Goal: Task Accomplishment & Management: Manage account settings

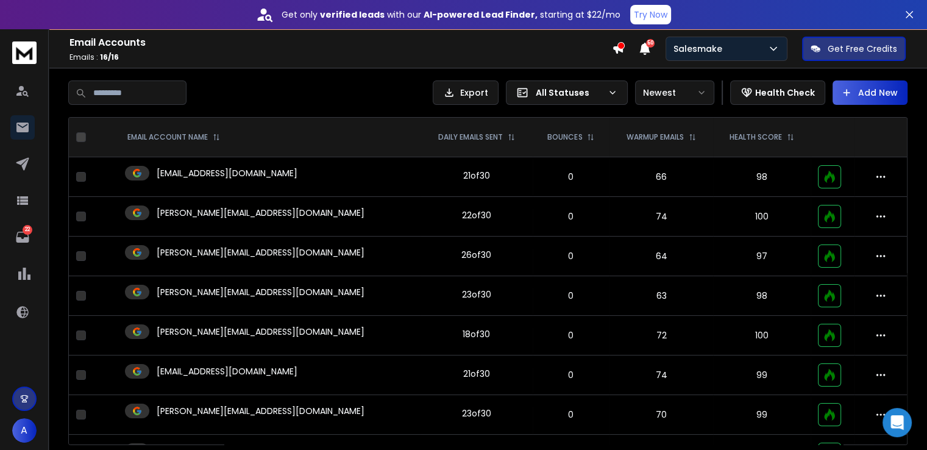
click at [739, 43] on div "Salesmake" at bounding box center [727, 49] width 106 height 12
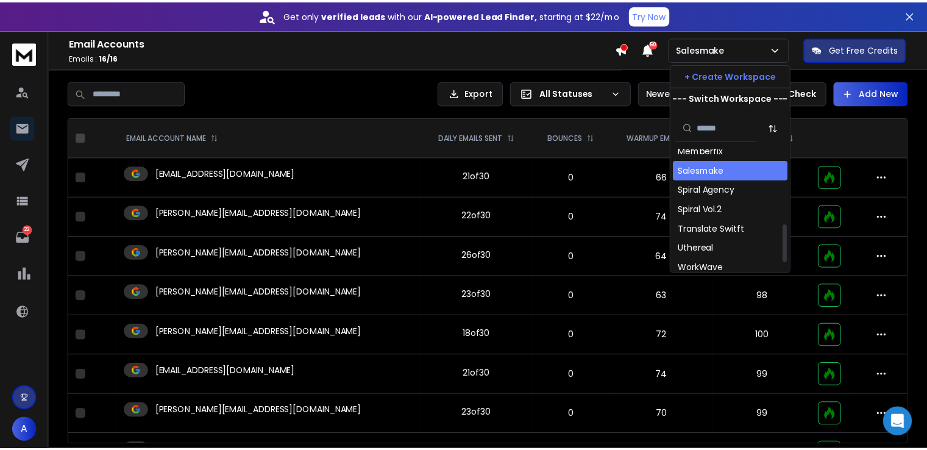
scroll to position [244, 0]
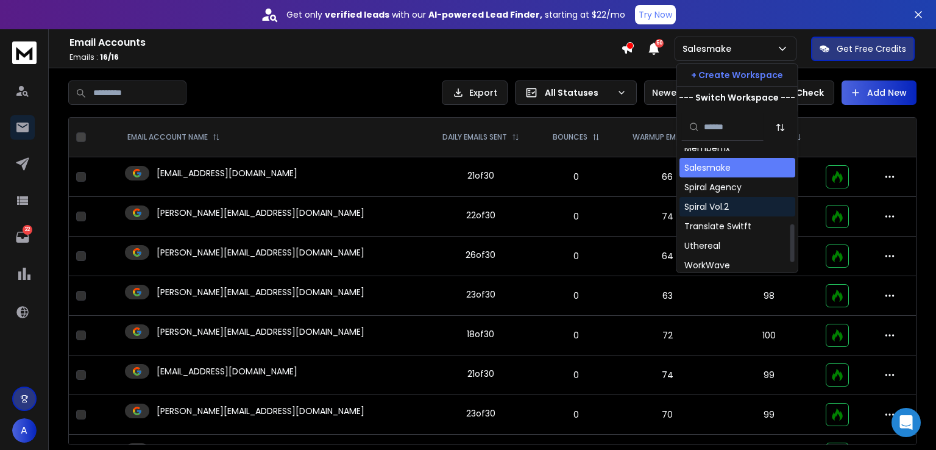
click at [717, 207] on div "Spiral Vol.2" at bounding box center [707, 207] width 44 height 12
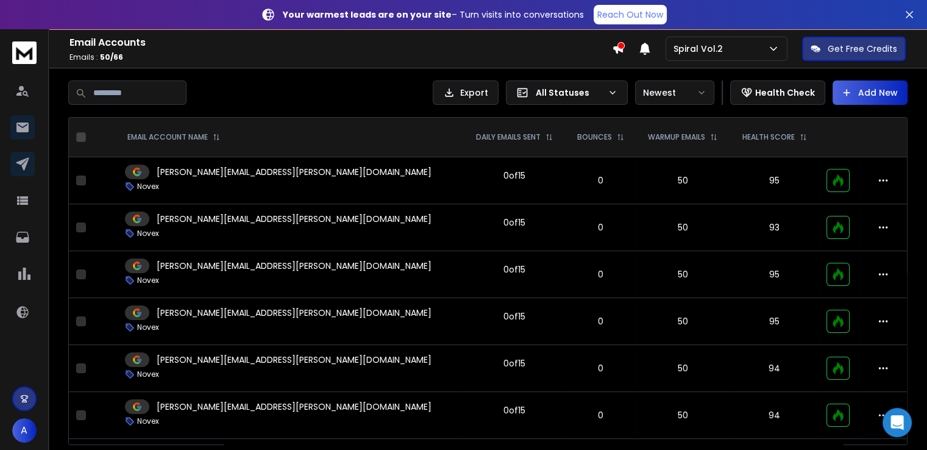
click at [27, 163] on icon at bounding box center [22, 164] width 15 height 15
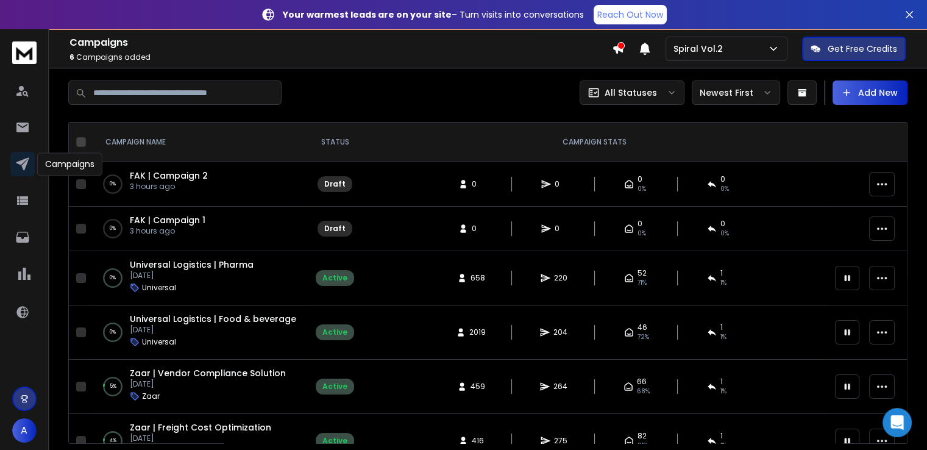
click at [84, 183] on button "button" at bounding box center [81, 184] width 10 height 10
click at [82, 224] on button "button" at bounding box center [81, 229] width 10 height 10
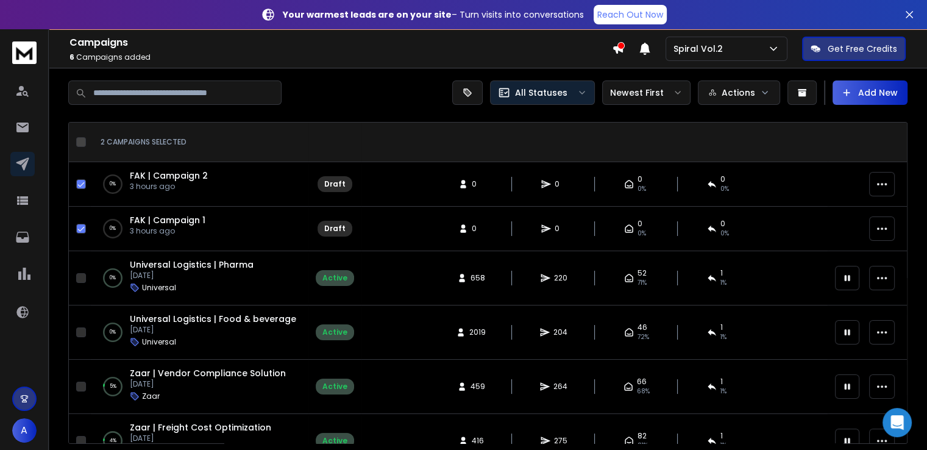
click at [552, 101] on button "All Statuses" at bounding box center [542, 92] width 105 height 24
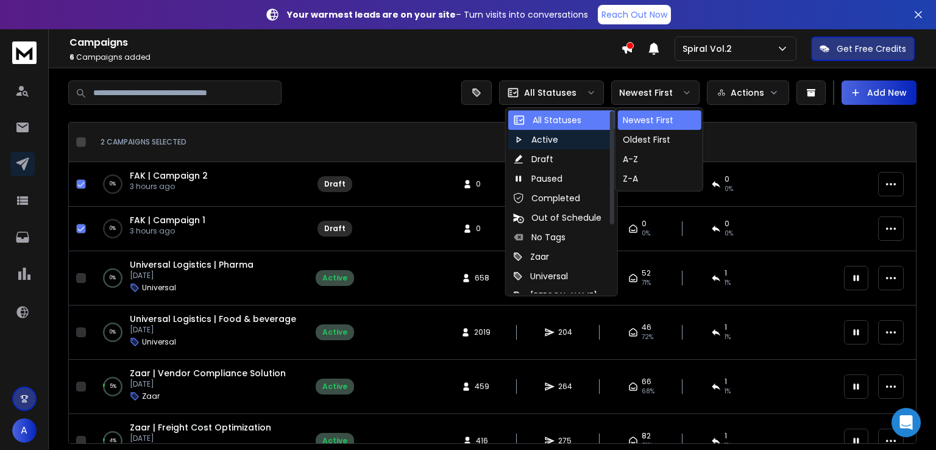
click at [633, 93] on button "Newest First" at bounding box center [655, 92] width 88 height 24
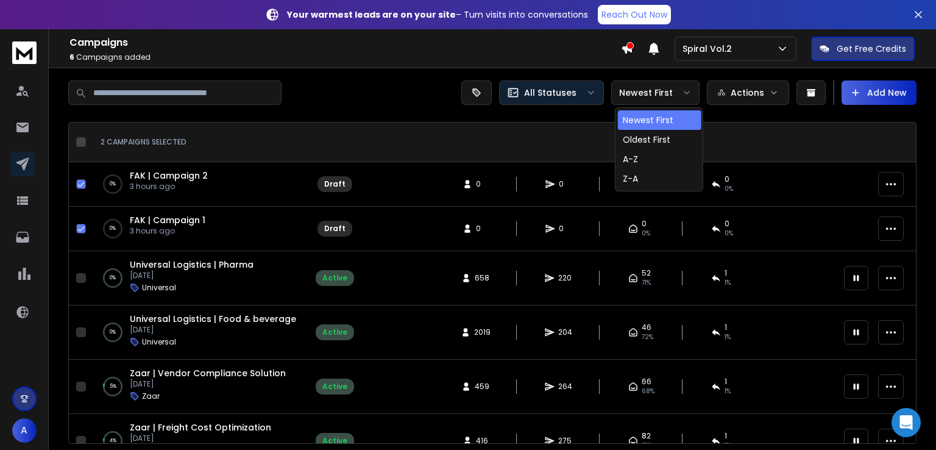
click at [567, 93] on p "All Statuses" at bounding box center [550, 93] width 52 height 12
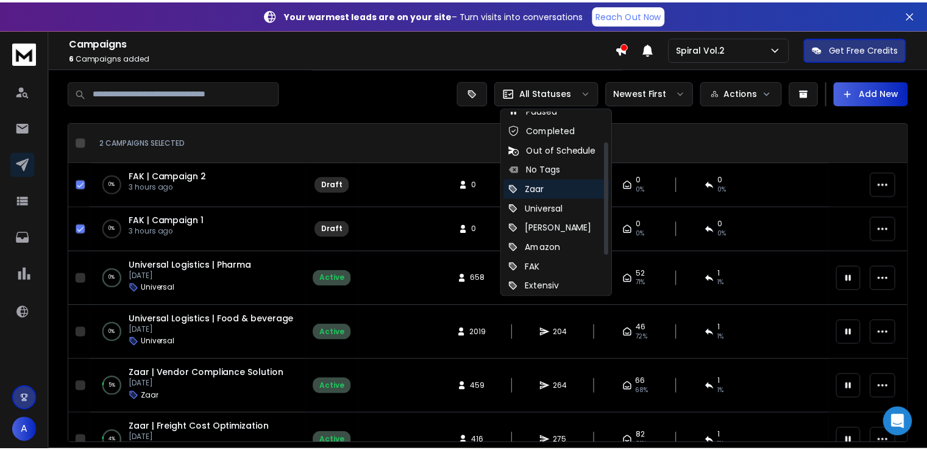
scroll to position [49, 0]
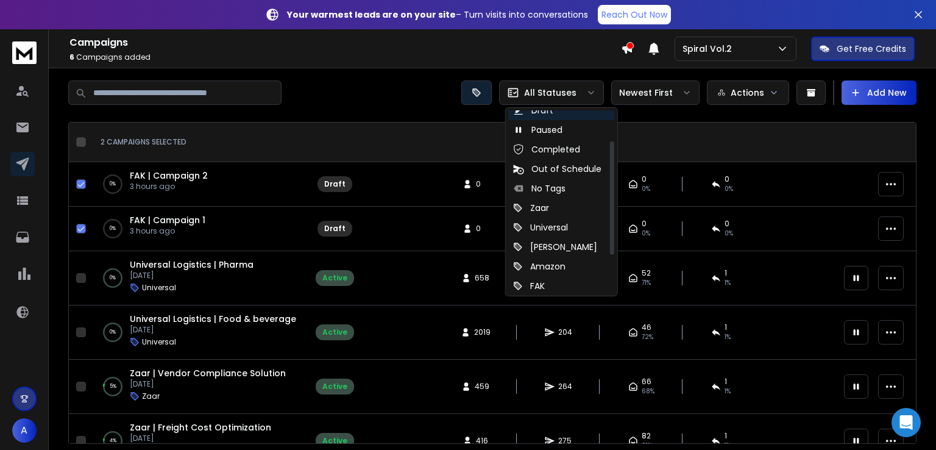
click at [489, 97] on div "All Statuses Newest First Actions" at bounding box center [643, 92] width 365 height 24
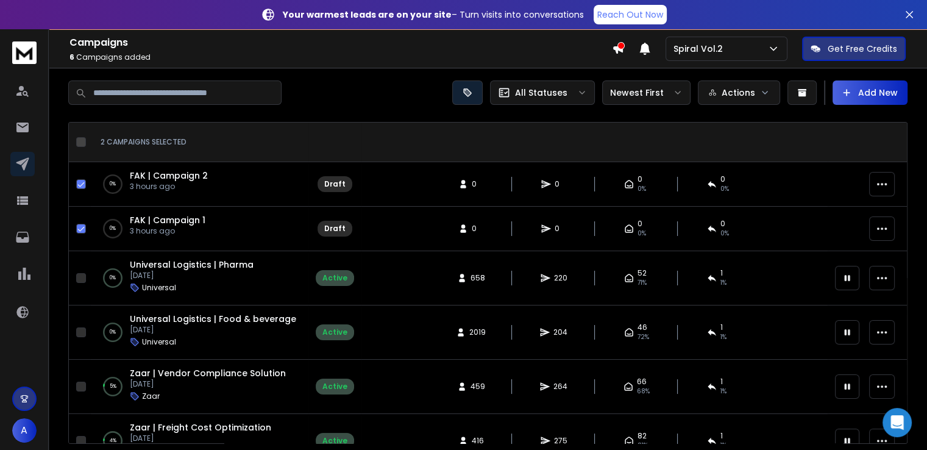
click at [478, 99] on button at bounding box center [467, 92] width 30 height 24
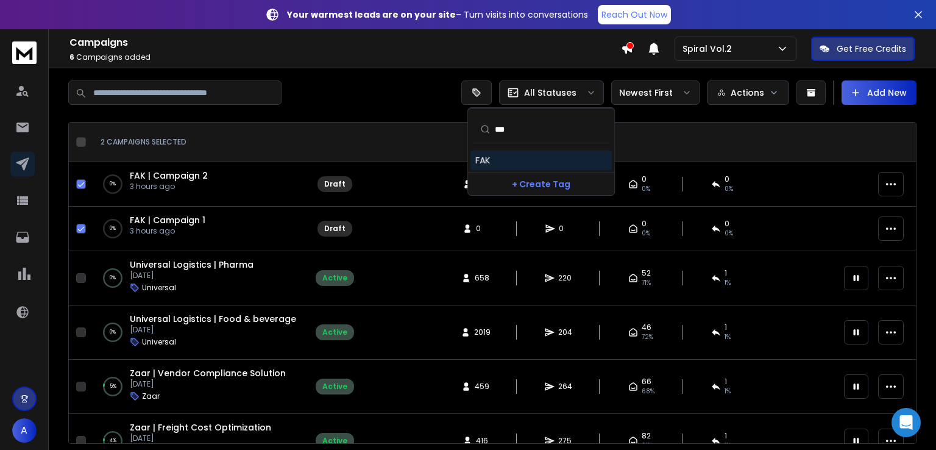
type input "***"
click at [493, 165] on div "FAK" at bounding box center [541, 160] width 132 height 12
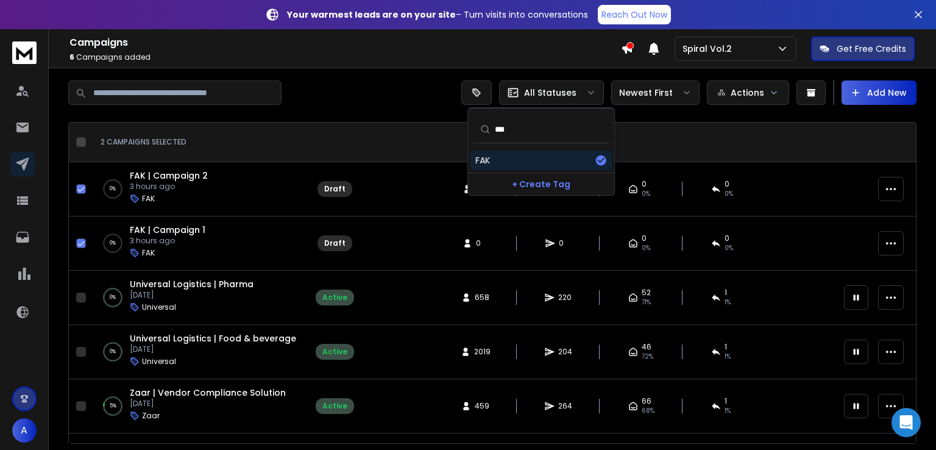
click at [537, 188] on p "+ Create Tag" at bounding box center [541, 184] width 59 height 12
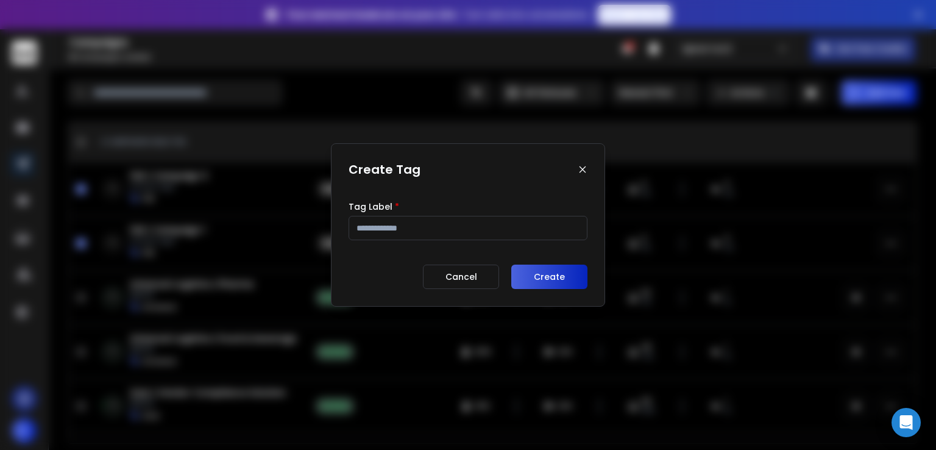
click at [580, 171] on icon at bounding box center [583, 170] width 10 height 10
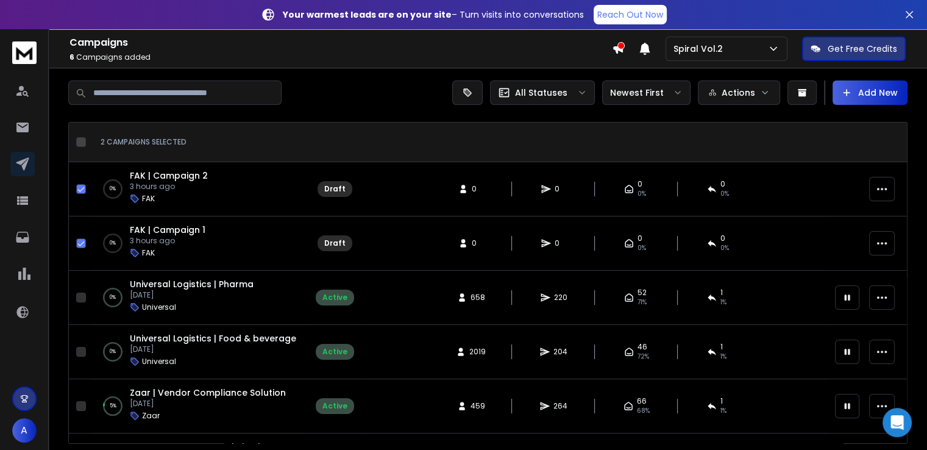
click at [322, 93] on div at bounding box center [260, 92] width 384 height 24
click at [83, 190] on button "button" at bounding box center [81, 189] width 10 height 10
click at [83, 241] on button "button" at bounding box center [81, 243] width 10 height 10
